Goal: Check status

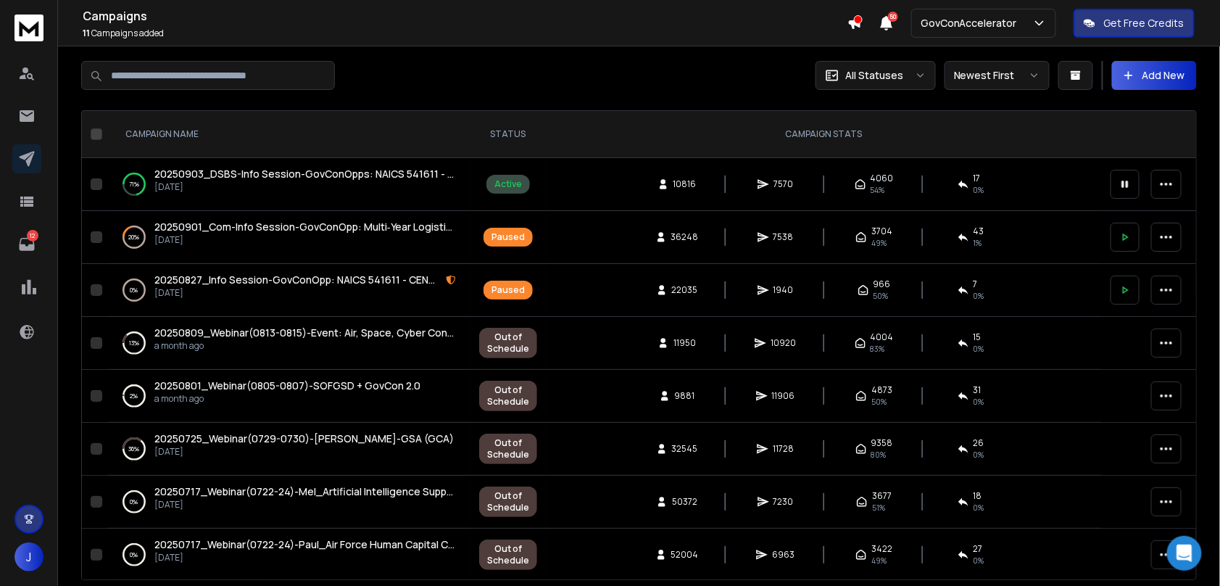
click at [606, 94] on div "Campaigns 11 Campaigns Added All Statuses Newest First Add New CAMPAIGN NAME ST…" at bounding box center [639, 354] width 1116 height 586
click at [418, 173] on span "20250903_DSBS-Info Session-GovConOpps: NAICS 541611 - DSBS Profile Missing" at bounding box center [350, 174] width 393 height 14
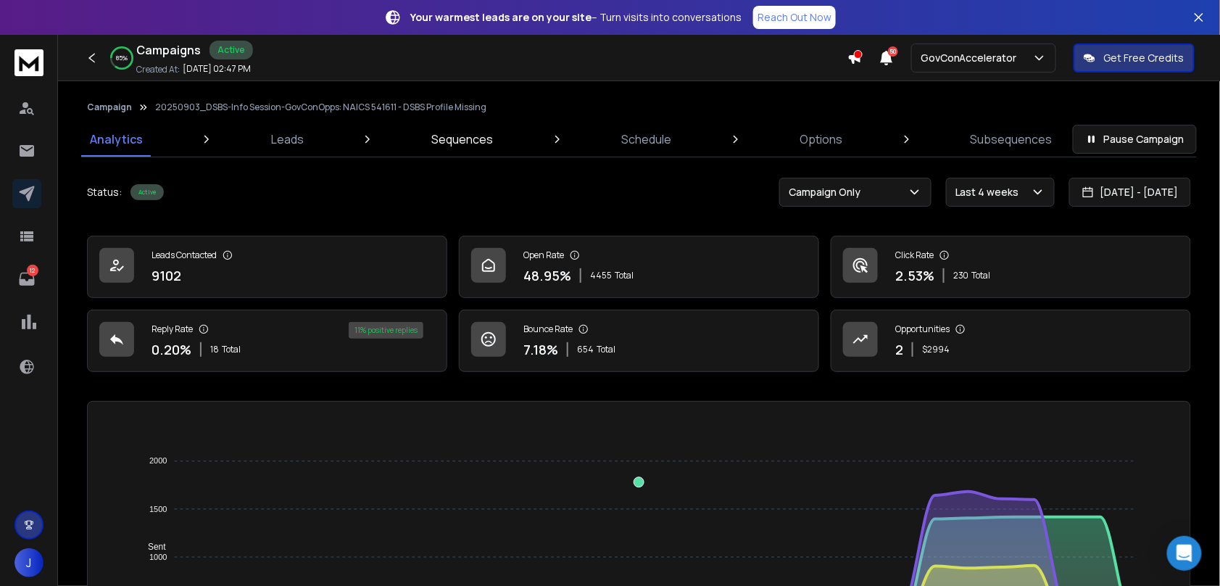
click at [471, 153] on link "Sequences" at bounding box center [462, 139] width 79 height 35
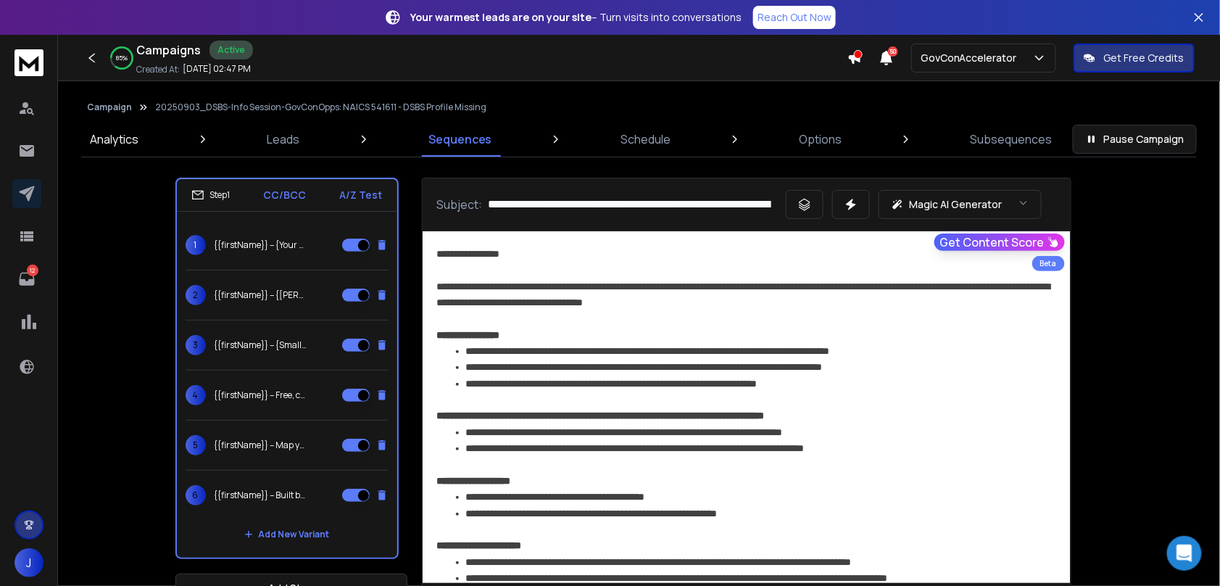
click at [130, 141] on p "Analytics" at bounding box center [114, 138] width 49 height 17
